Goal: Task Accomplishment & Management: Manage account settings

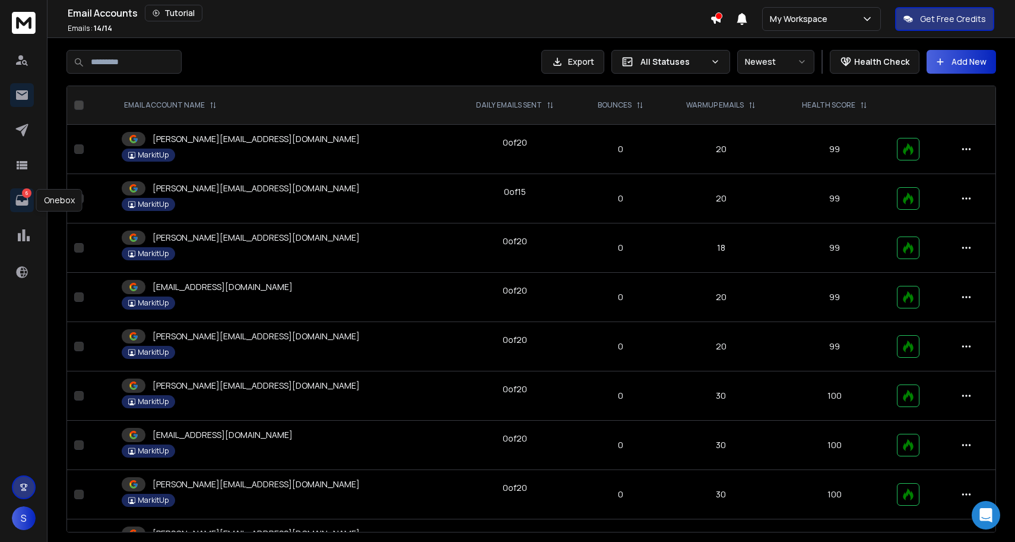
click at [24, 197] on p "6" at bounding box center [27, 193] width 10 height 10
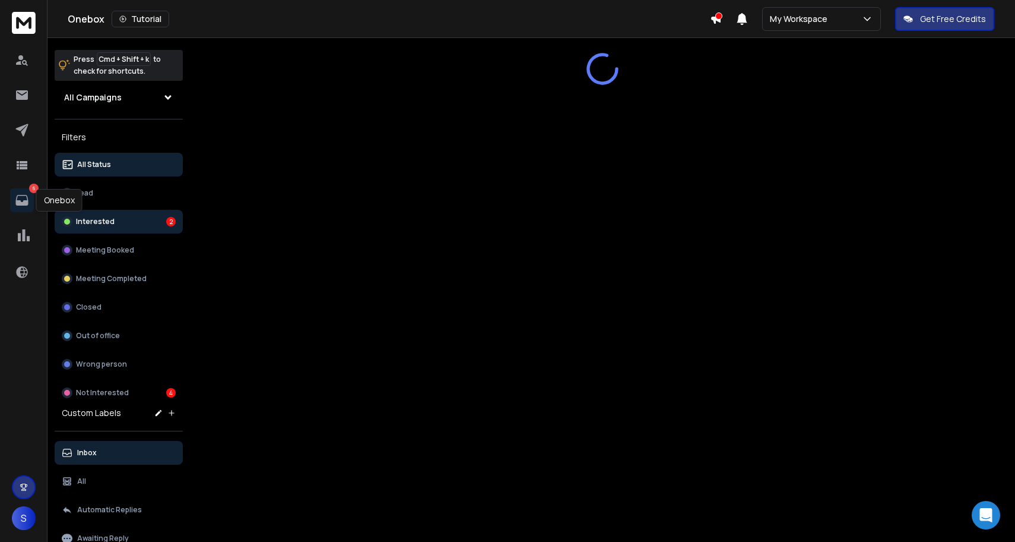
click at [125, 216] on button "Interested 2" at bounding box center [119, 222] width 128 height 24
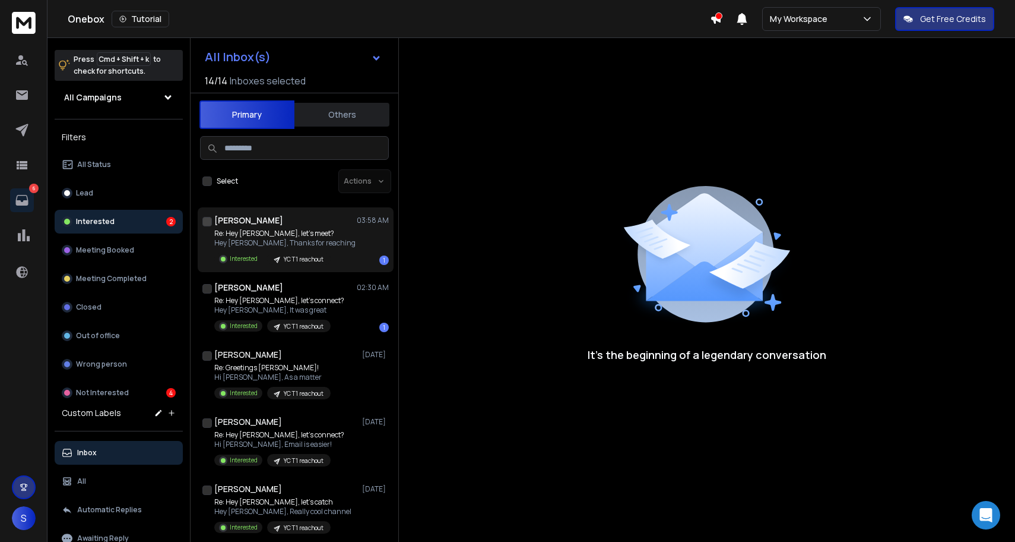
click at [308, 238] on p "Hey [PERSON_NAME], Thanks for reaching" at bounding box center [284, 243] width 141 height 10
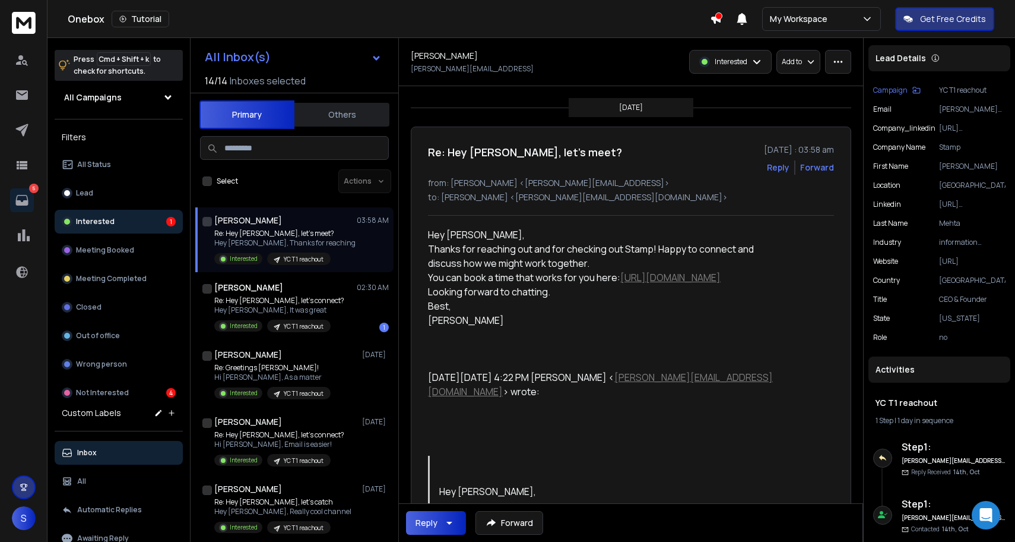
click at [569, 254] on p "Thanks for reaching out and for checking out Stamp! Happy to connect and discus…" at bounding box center [601, 256] width 347 height 29
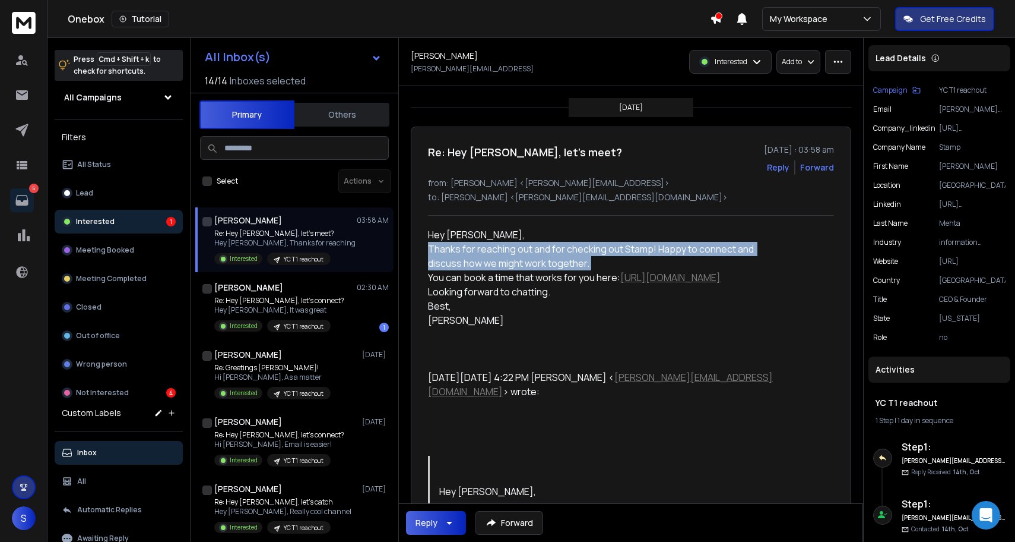
click at [569, 254] on p "Thanks for reaching out and for checking out Stamp! Happy to connect and discus…" at bounding box center [601, 256] width 347 height 29
click at [593, 263] on p "Thanks for reaching out and for checking out Stamp! Happy to connect and discus…" at bounding box center [601, 256] width 347 height 29
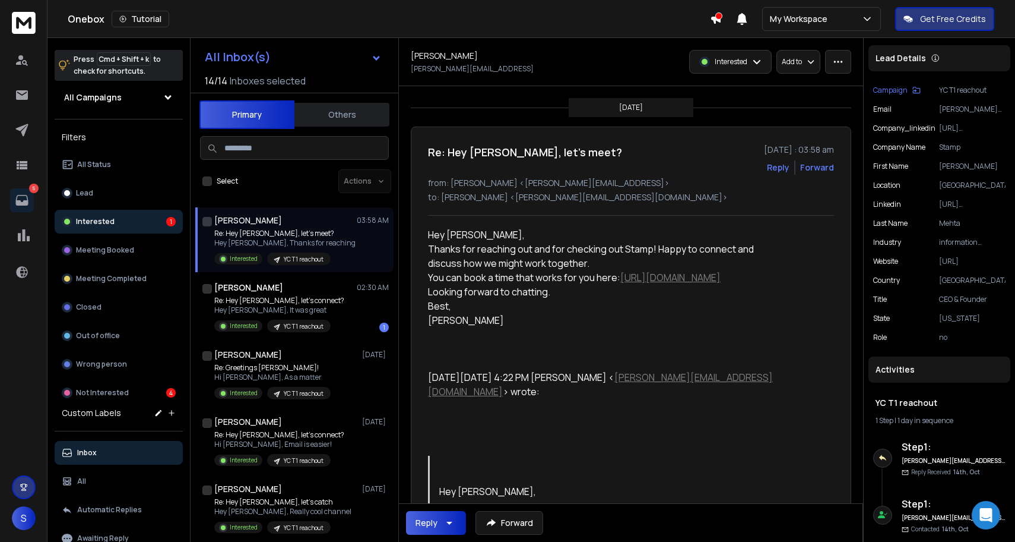
click at [570, 254] on p "Thanks for reaching out and for checking out Stamp! Happy to connect and discus…" at bounding box center [601, 256] width 347 height 29
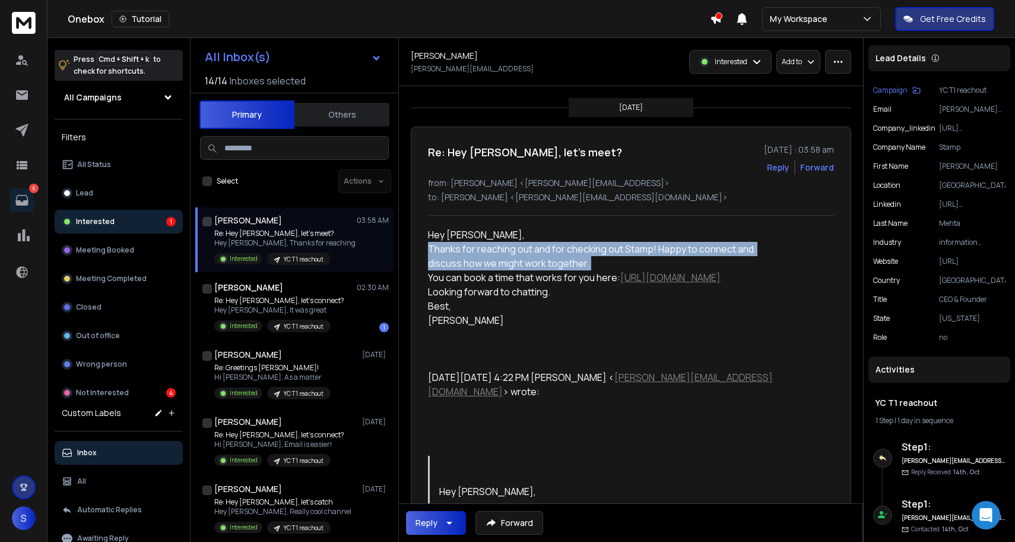
click at [570, 254] on p "Thanks for reaching out and for checking out Stamp! Happy to connect and discus…" at bounding box center [601, 256] width 347 height 29
click at [551, 278] on p "You can book a time that works for you here: [URL][DOMAIN_NAME]" at bounding box center [601, 277] width 347 height 14
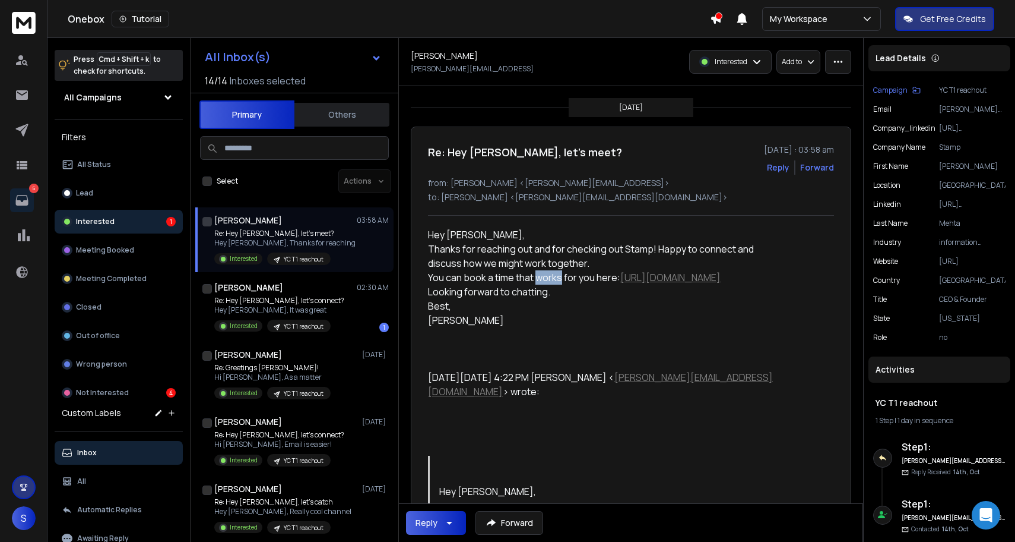
click at [551, 278] on p "You can book a time that works for you here: [URL][DOMAIN_NAME]" at bounding box center [601, 277] width 347 height 14
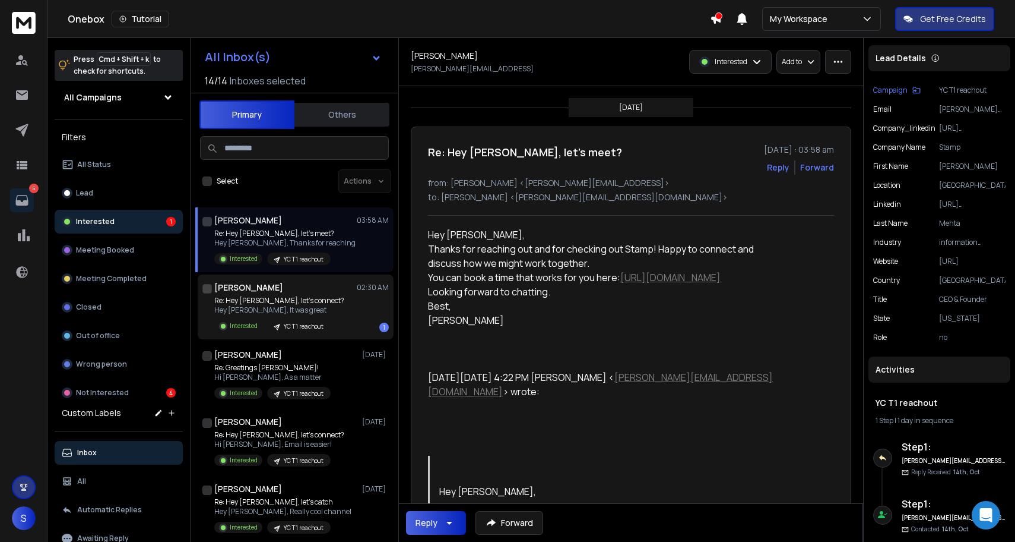
click at [278, 303] on p "Re: Hey [PERSON_NAME], let's connect?" at bounding box center [279, 301] width 130 height 10
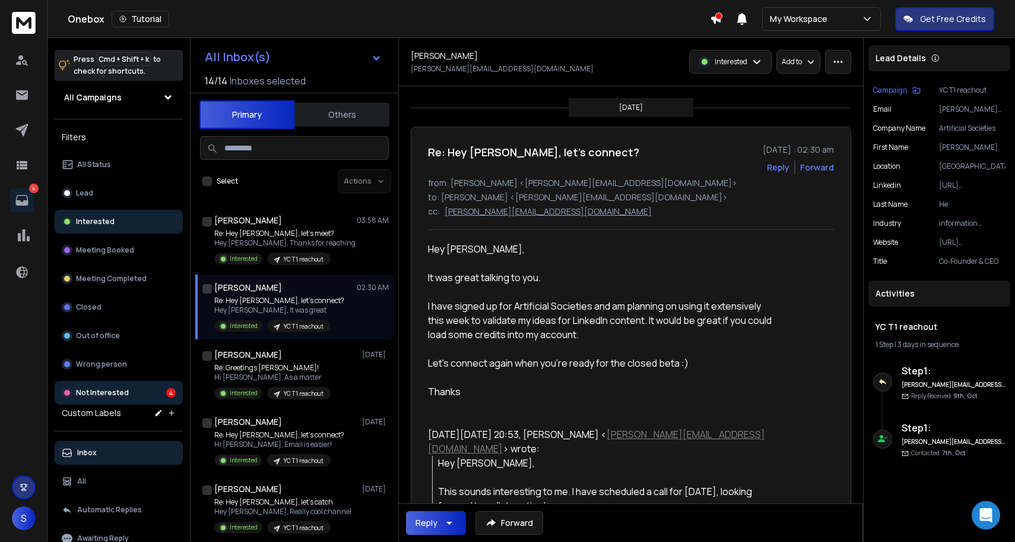
click at [124, 388] on p "Not Interested" at bounding box center [102, 393] width 53 height 10
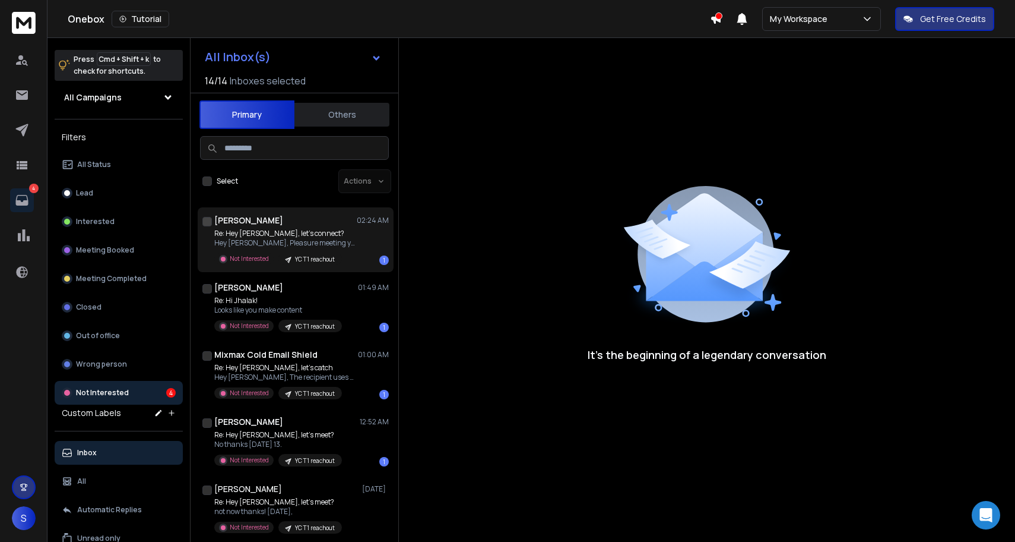
click at [334, 230] on p "Re: Hey [PERSON_NAME], let's connect?" at bounding box center [285, 234] width 143 height 10
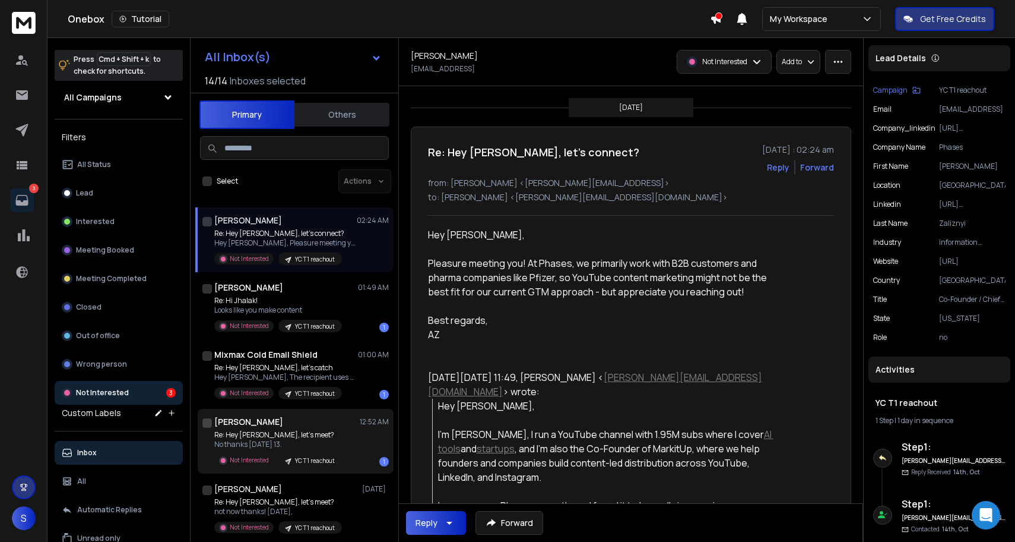
click at [307, 426] on div "[PERSON_NAME] 12:52 AM" at bounding box center [301, 422] width 175 height 12
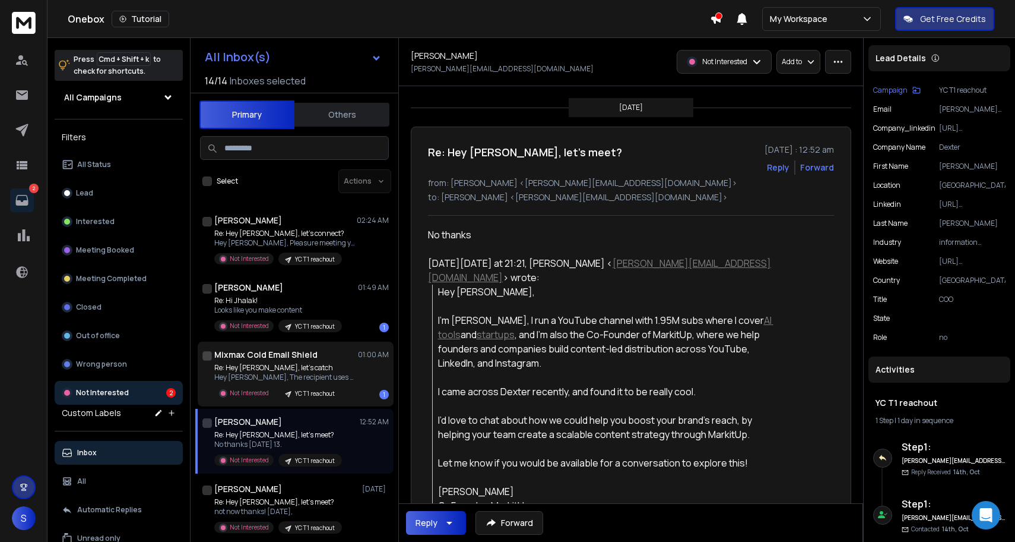
click at [284, 353] on h1 "Mixmax Cold Email Shield" at bounding box center [265, 355] width 103 height 12
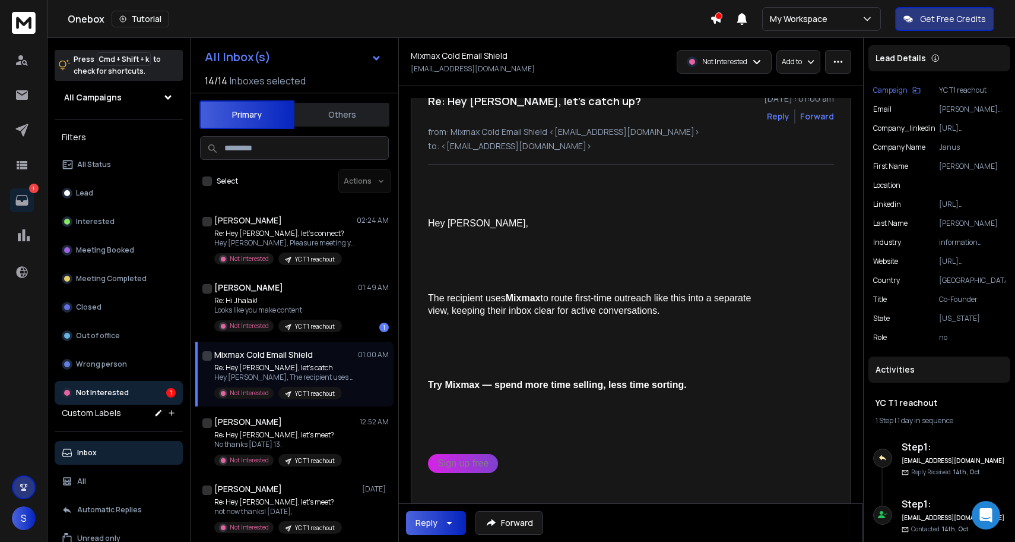
scroll to position [56, 0]
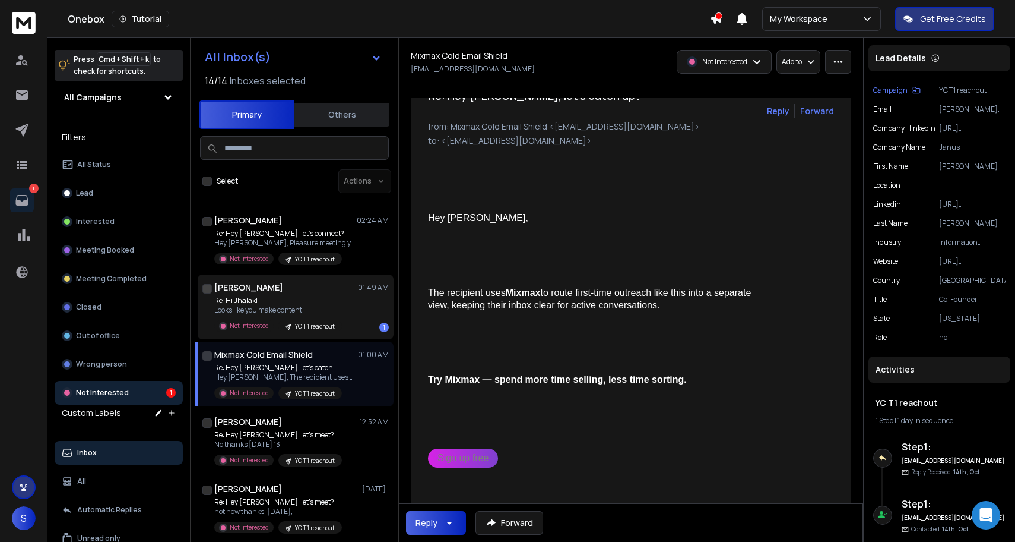
click at [303, 296] on p "Re: Hi Jhalak!" at bounding box center [278, 301] width 128 height 10
